Goal: Navigation & Orientation: Find specific page/section

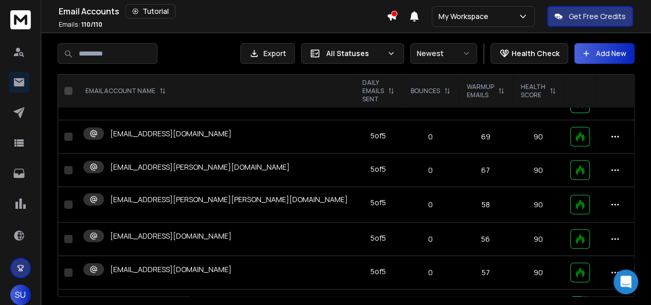
scroll to position [3480, 0]
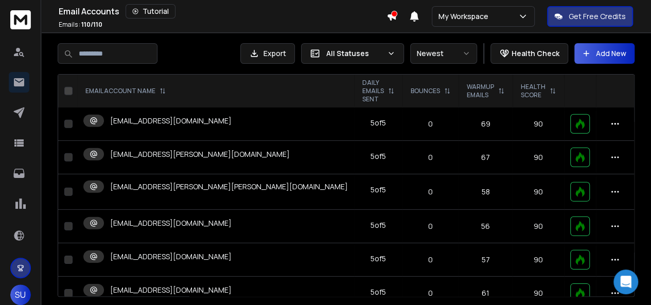
click at [7, 173] on div "SU" at bounding box center [20, 152] width 41 height 305
click at [21, 171] on icon at bounding box center [19, 173] width 12 height 12
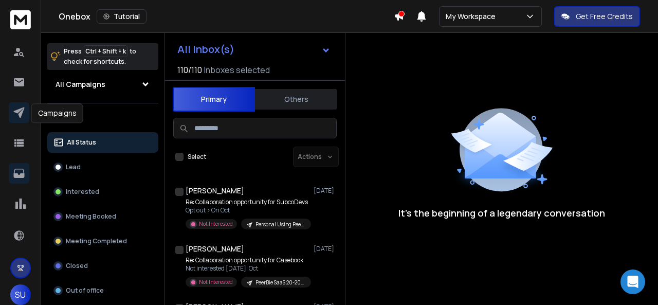
click at [20, 119] on icon at bounding box center [19, 112] width 12 height 12
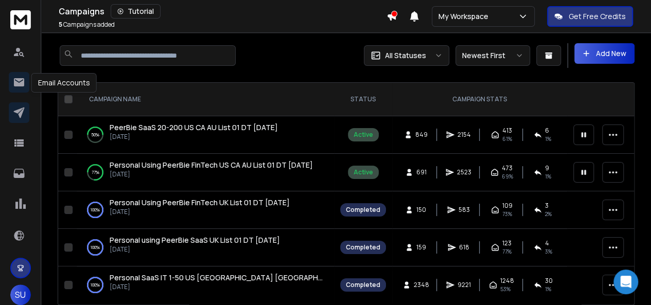
click at [23, 84] on icon at bounding box center [19, 82] width 10 height 8
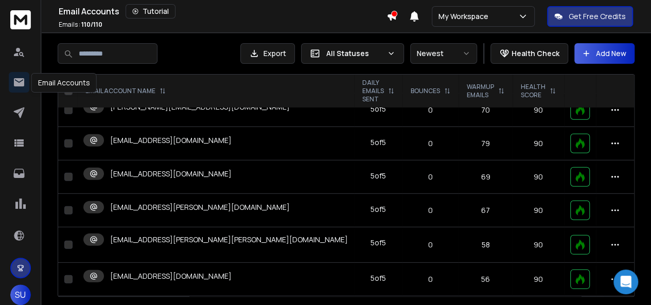
scroll to position [3480, 0]
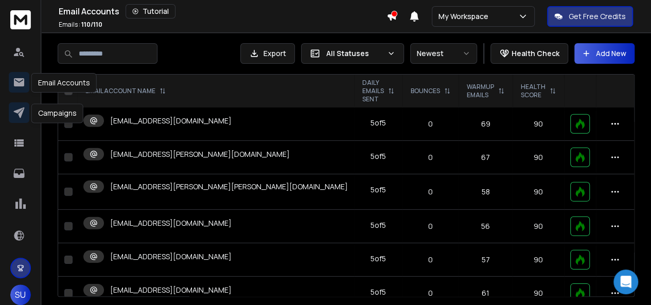
click at [14, 120] on link at bounding box center [19, 112] width 21 height 21
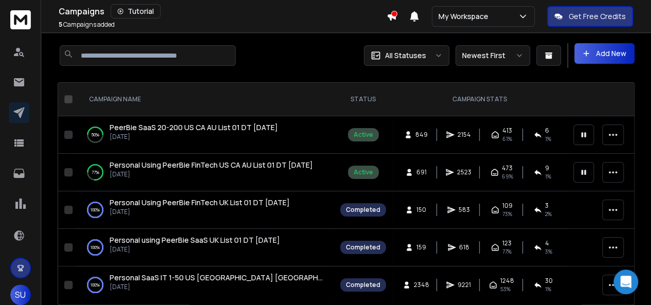
scroll to position [6, 0]
